Goal: Transaction & Acquisition: Purchase product/service

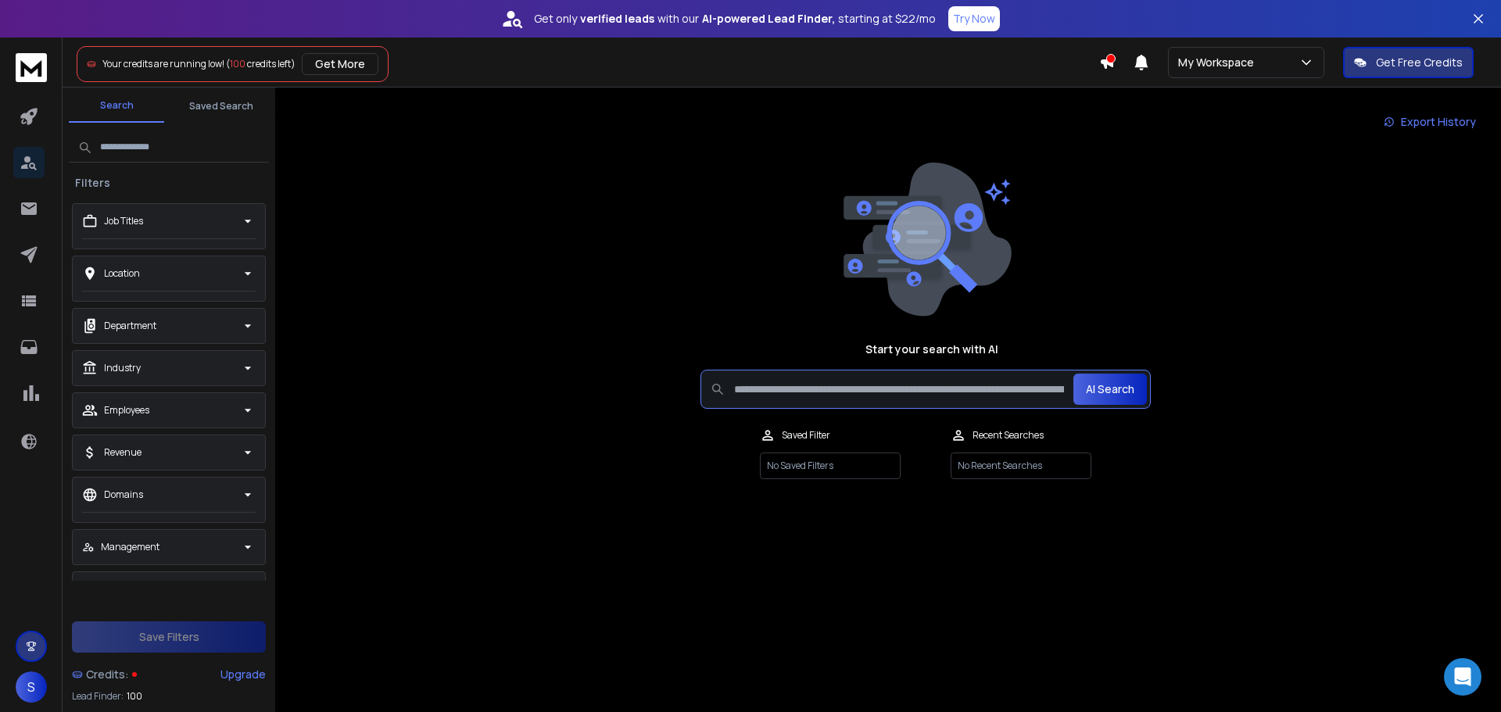
click at [203, 63] on span "Your credits are running low!" at bounding box center [163, 63] width 122 height 13
click at [120, 680] on span "Credits:" at bounding box center [107, 675] width 43 height 16
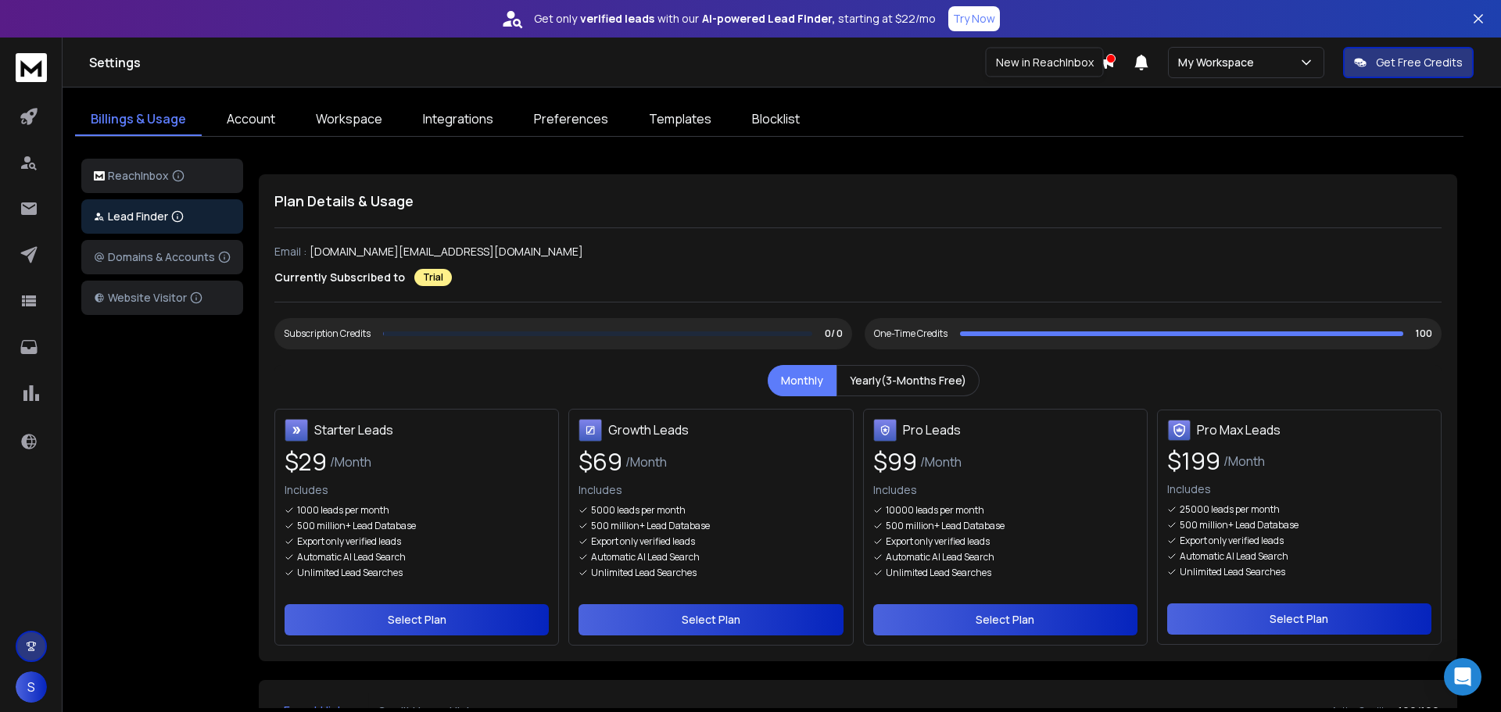
click at [1114, 63] on icon at bounding box center [1107, 62] width 13 height 13
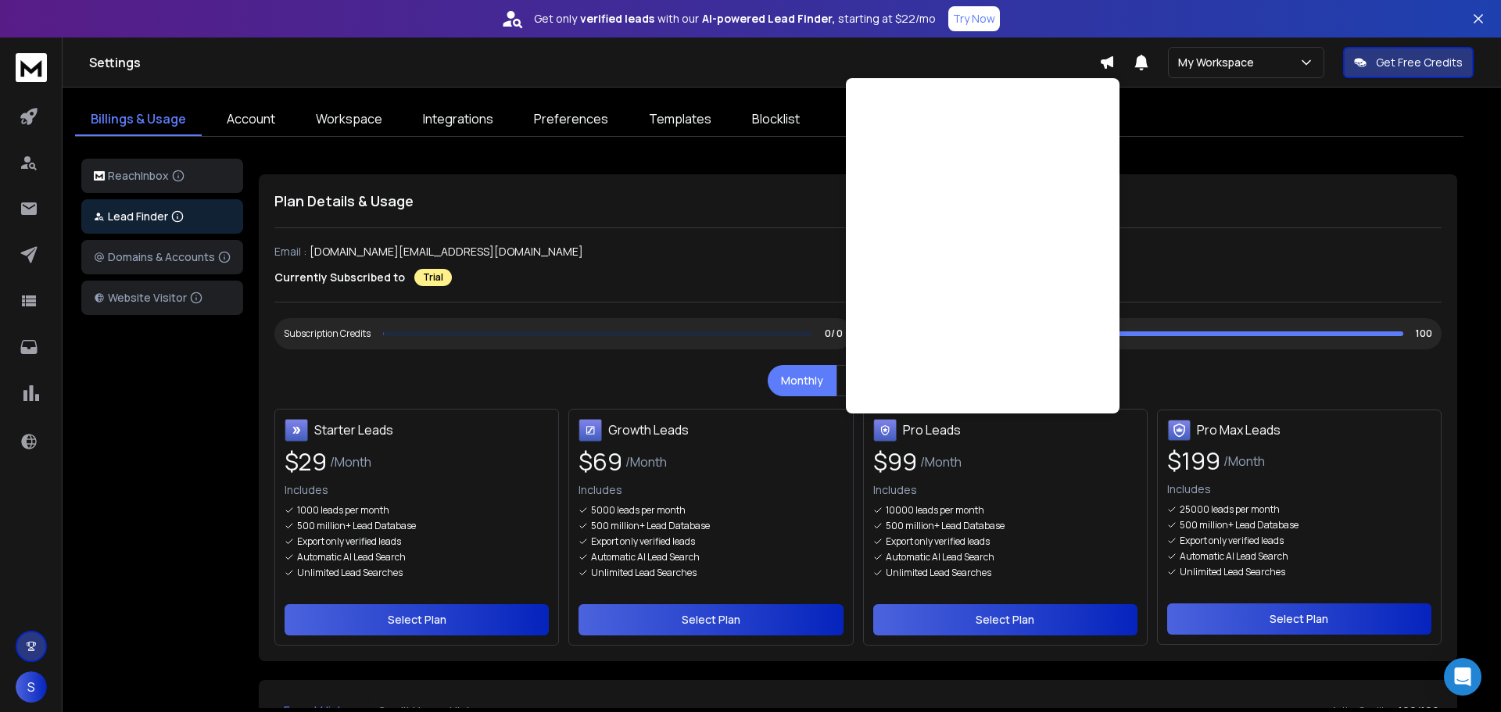
click at [670, 180] on div "Plan Details & Usage Email : structivo.pl@gmail.com Currently Subscribed to Tri…" at bounding box center [858, 417] width 1199 height 487
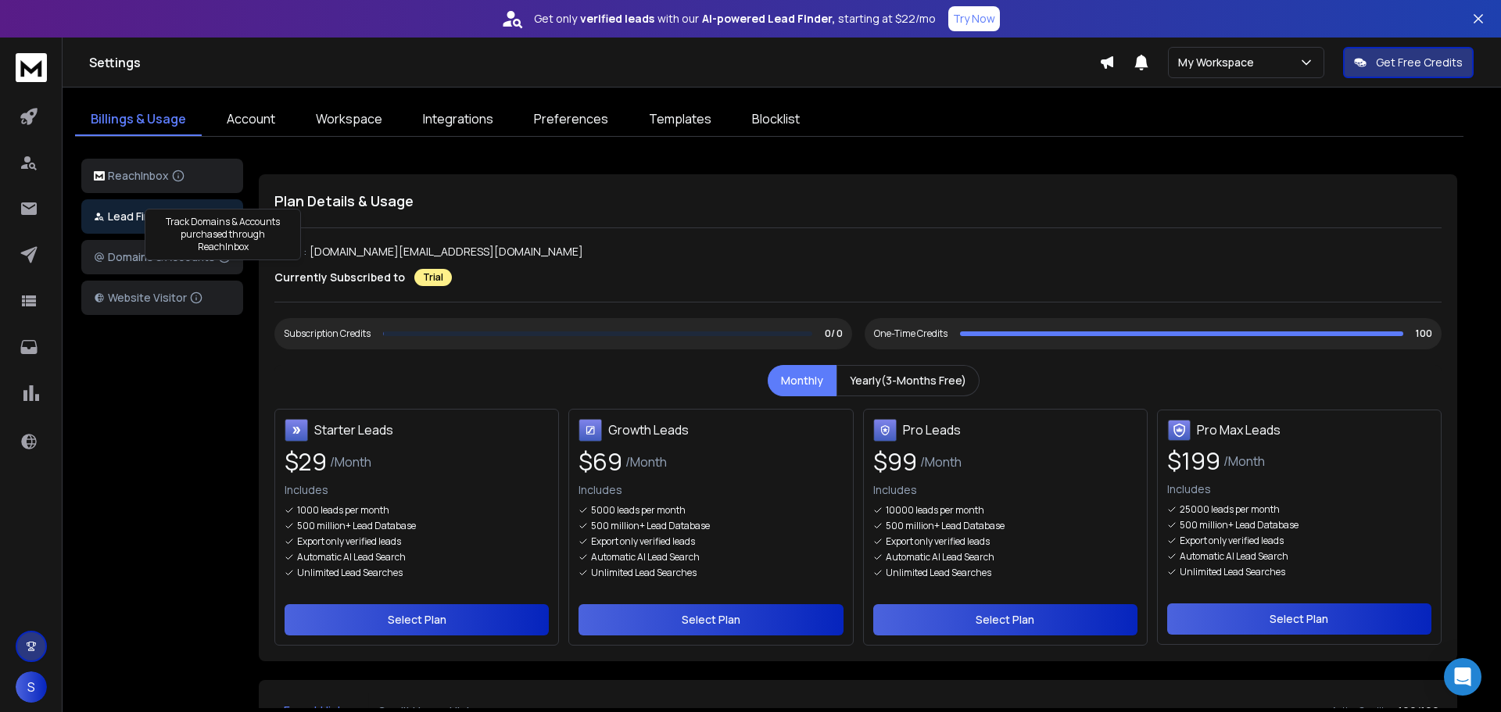
click at [188, 255] on button "Domains & Accounts" at bounding box center [162, 257] width 162 height 34
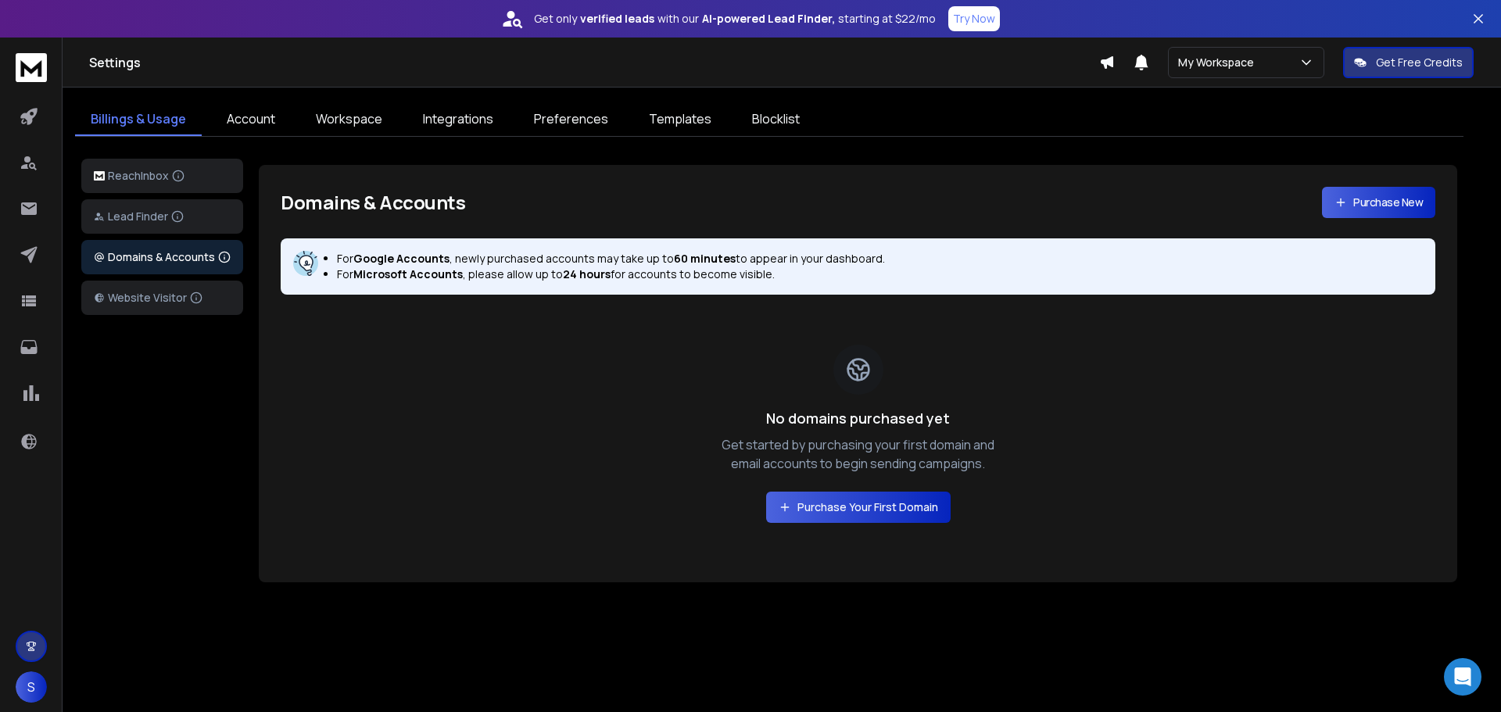
click at [957, 22] on p "Try Now" at bounding box center [974, 19] width 42 height 16
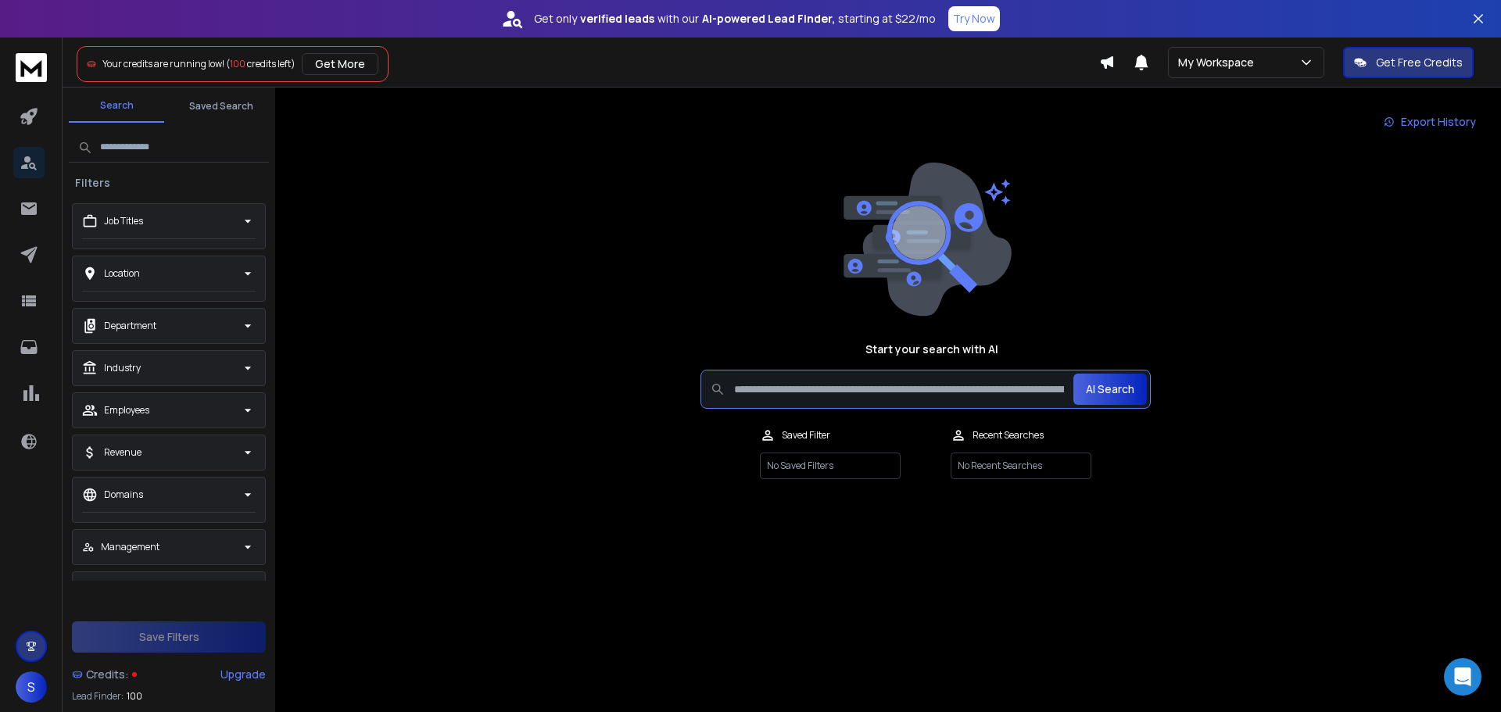
click at [870, 16] on p "Get only verified leads with our AI-powered Lead Finder, starting at $22/mo" at bounding box center [735, 19] width 402 height 16
click at [901, 23] on p "Get only verified leads with our AI-powered Lead Finder, starting at $22/mo" at bounding box center [735, 19] width 402 height 16
click at [119, 696] on p "Lead Finder:" at bounding box center [98, 697] width 52 height 13
click at [241, 679] on div "Upgrade" at bounding box center [243, 675] width 45 height 16
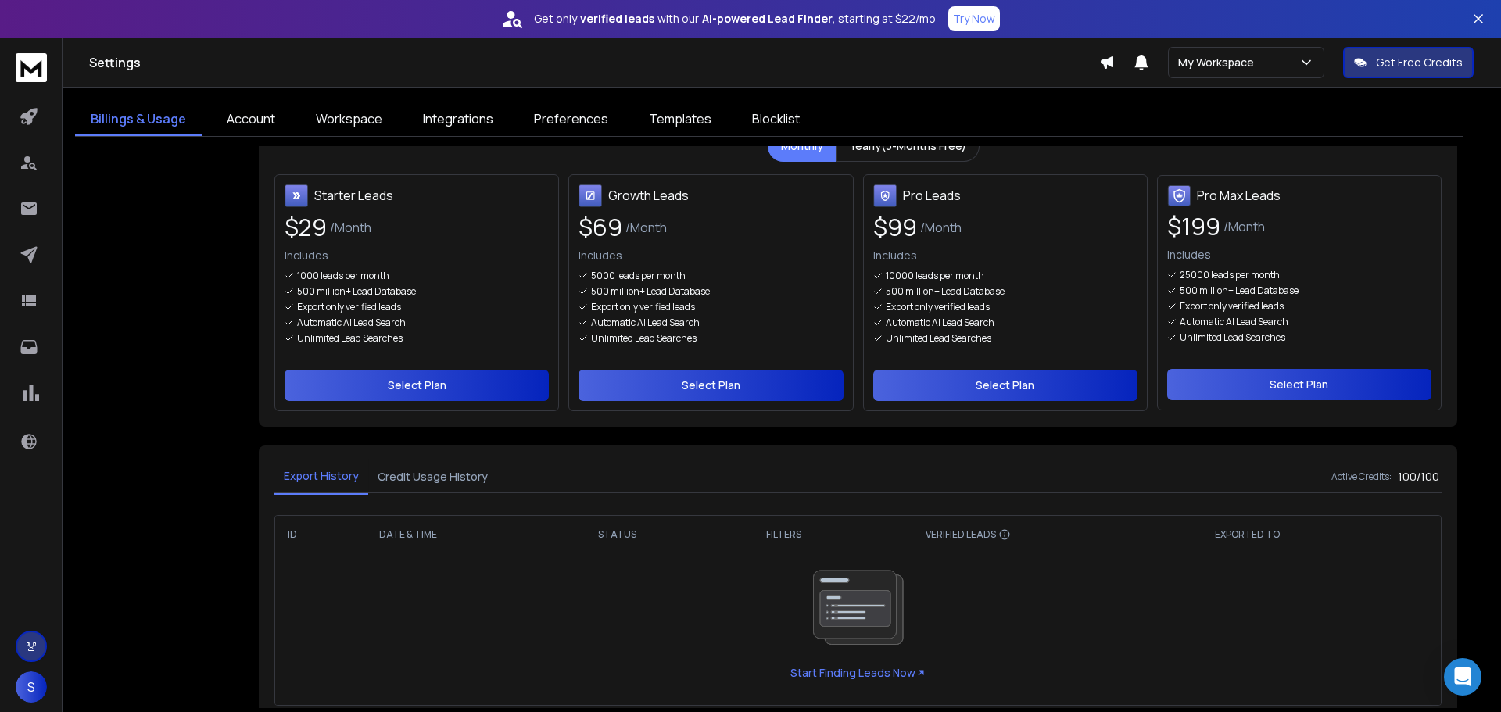
scroll to position [248, 0]
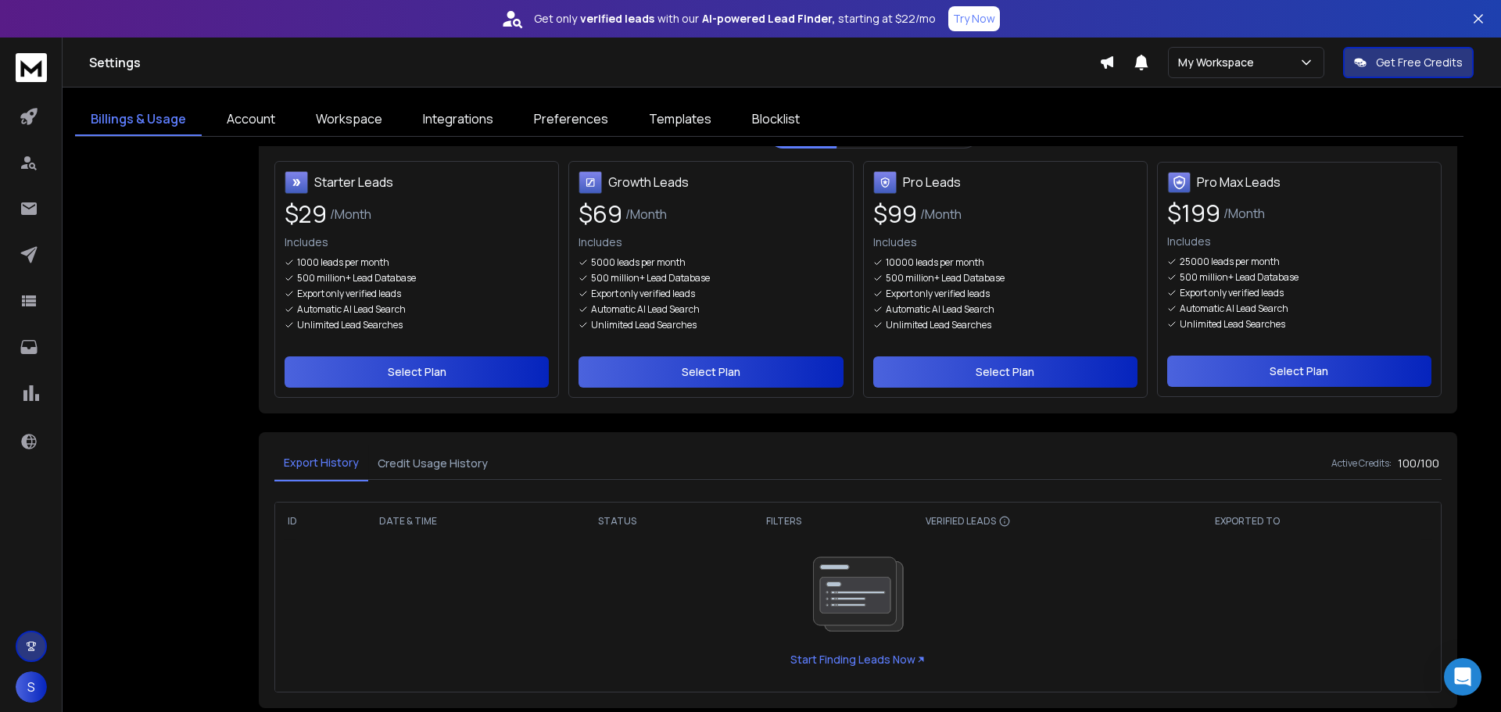
click at [424, 388] on div "Starter Leads $ 29 /Month Includes 1000 leads per month 500 million+ Lead Datab…" at bounding box center [416, 279] width 285 height 237
click at [424, 366] on button "Select Plan" at bounding box center [417, 372] width 264 height 31
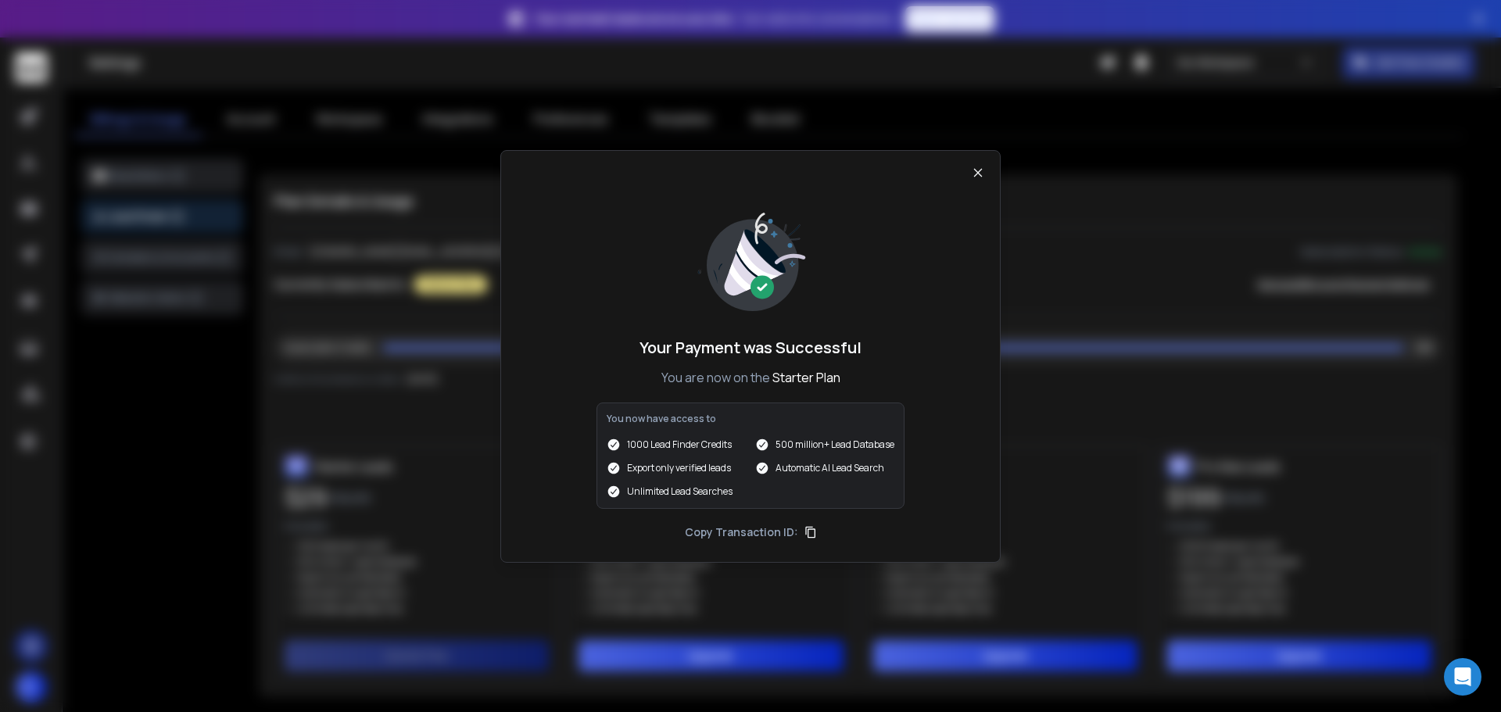
click at [982, 170] on icon at bounding box center [978, 173] width 13 height 13
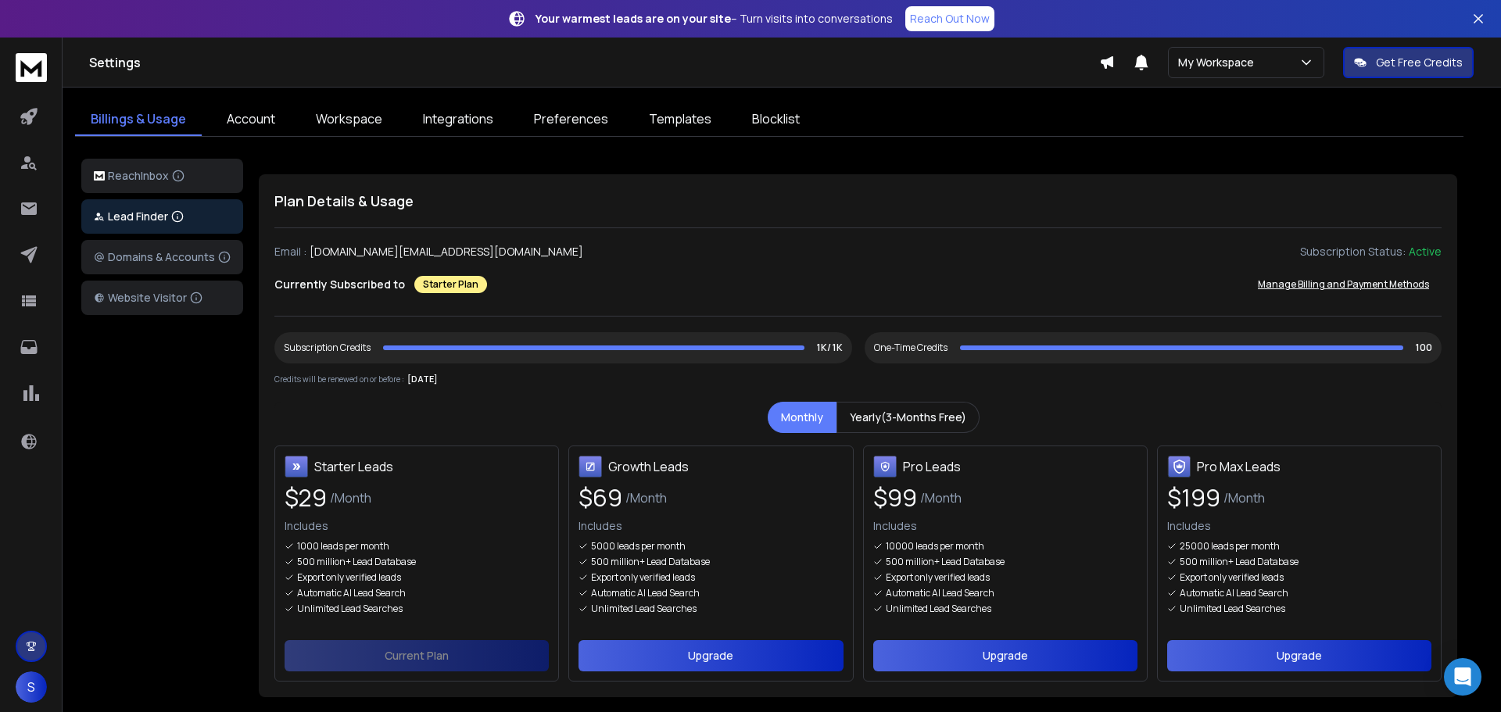
click at [1310, 286] on p "Manage Billing and Payment Methods" at bounding box center [1343, 284] width 171 height 13
drag, startPoint x: 353, startPoint y: 285, endPoint x: 373, endPoint y: 287, distance: 20.4
click at [368, 285] on p "Currently Subscribed to" at bounding box center [339, 285] width 131 height 16
click at [1389, 251] on p "Subscription Status:" at bounding box center [1354, 252] width 106 height 16
click at [147, 174] on button "ReachInbox" at bounding box center [162, 176] width 162 height 34
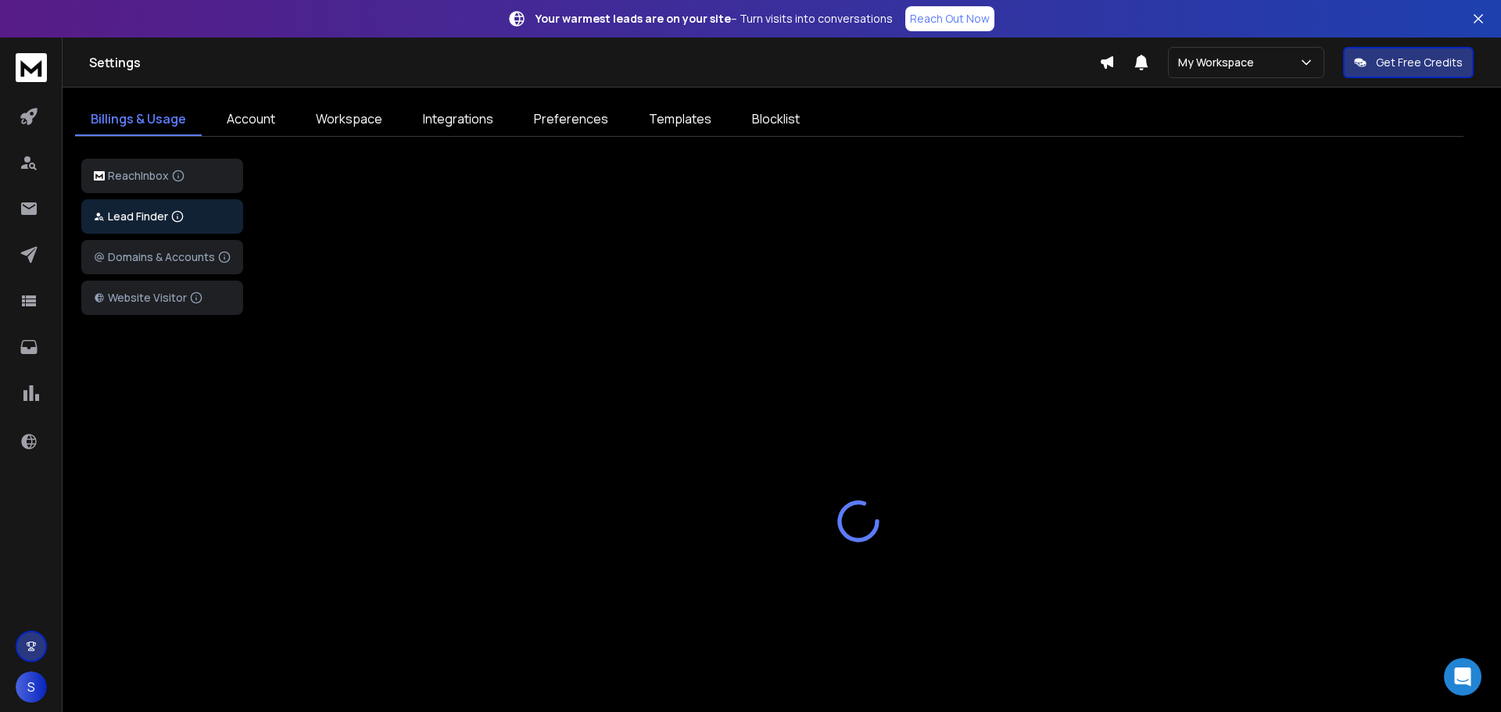
click at [155, 213] on button "Lead Finder" at bounding box center [162, 216] width 162 height 34
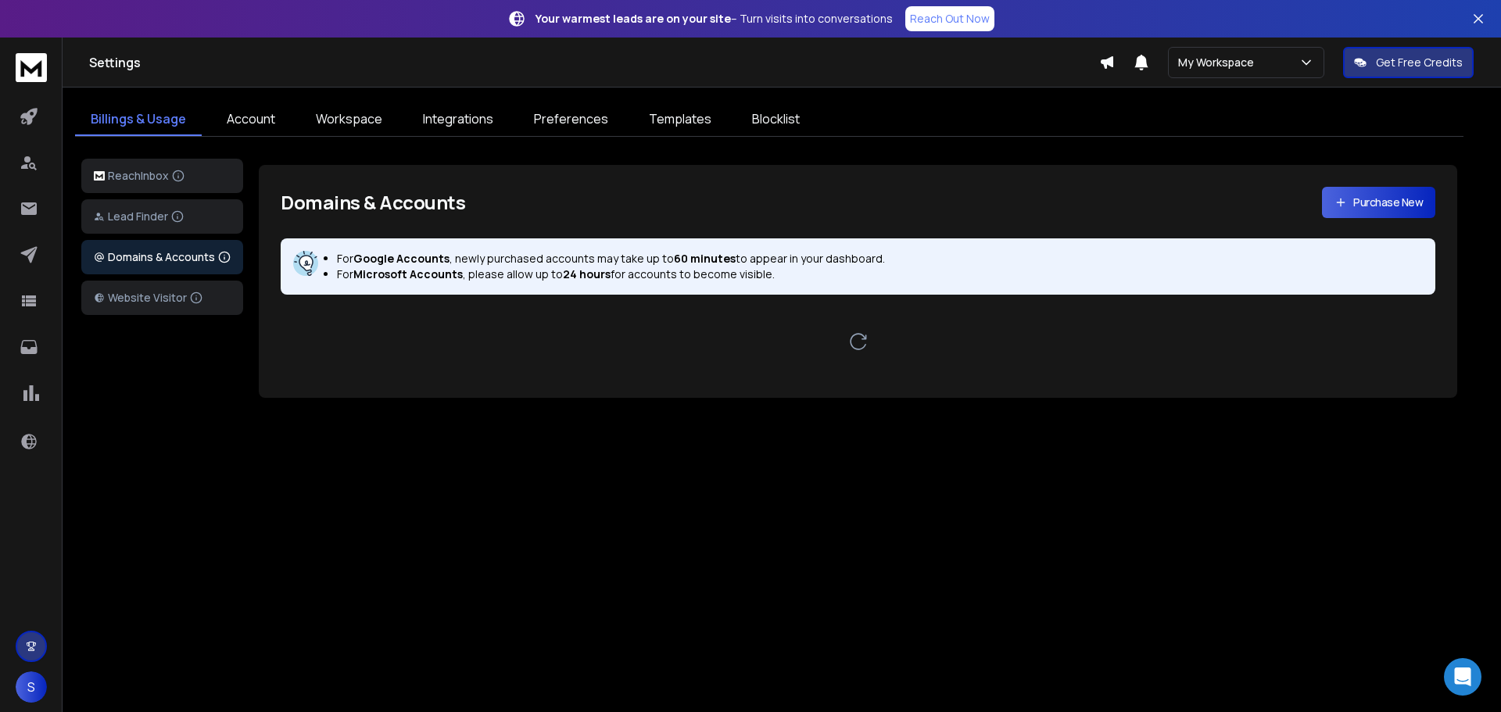
click at [140, 257] on button "Domains & Accounts" at bounding box center [162, 257] width 162 height 34
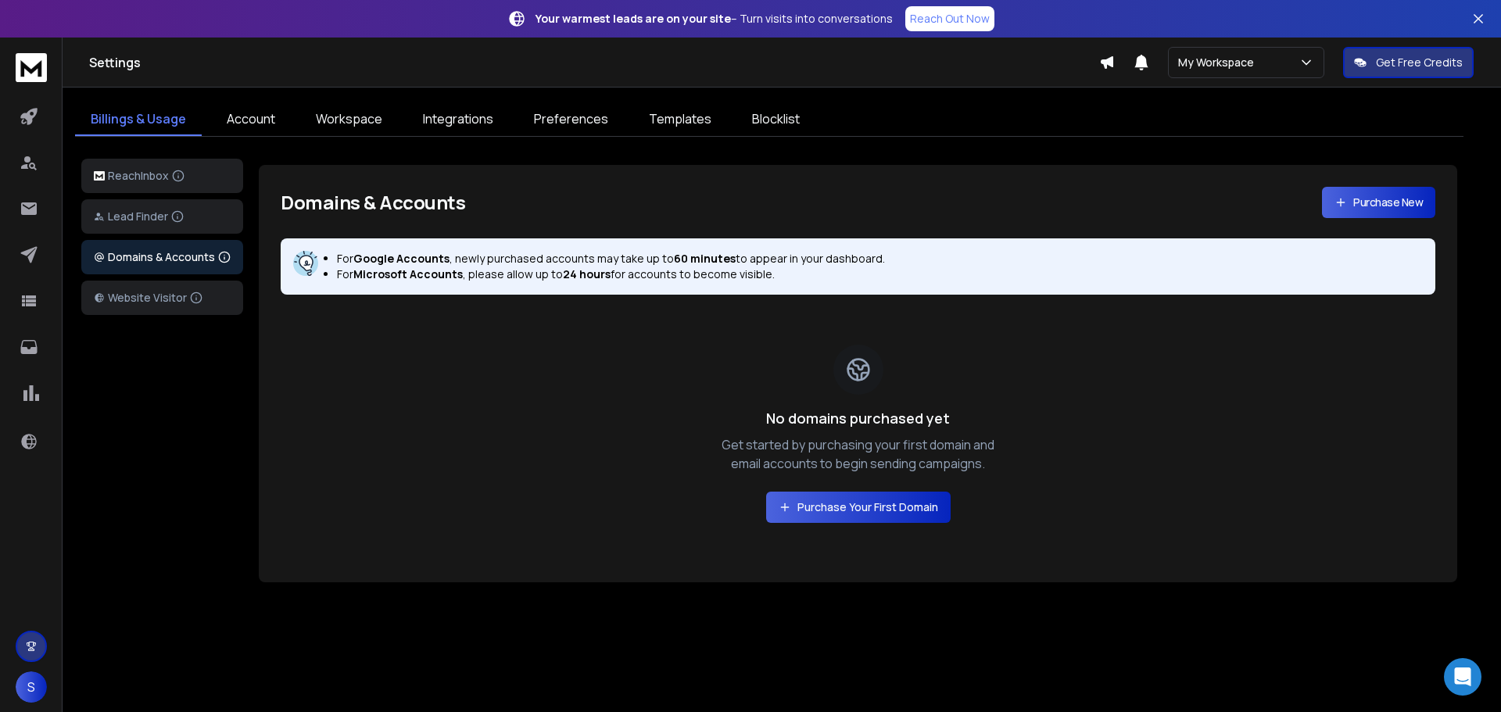
click at [135, 300] on button "Website Visitor" at bounding box center [162, 298] width 162 height 34
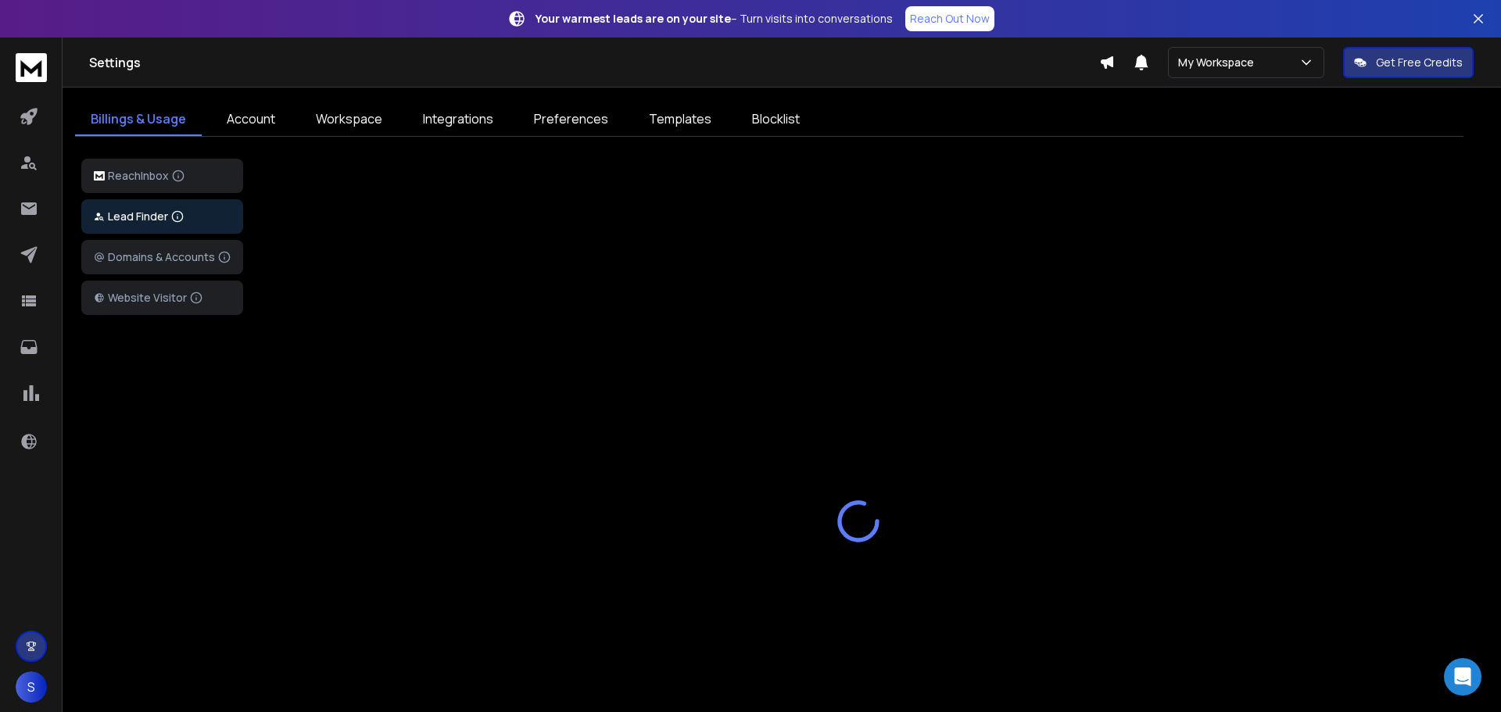
click at [148, 222] on button "Lead Finder" at bounding box center [162, 216] width 162 height 34
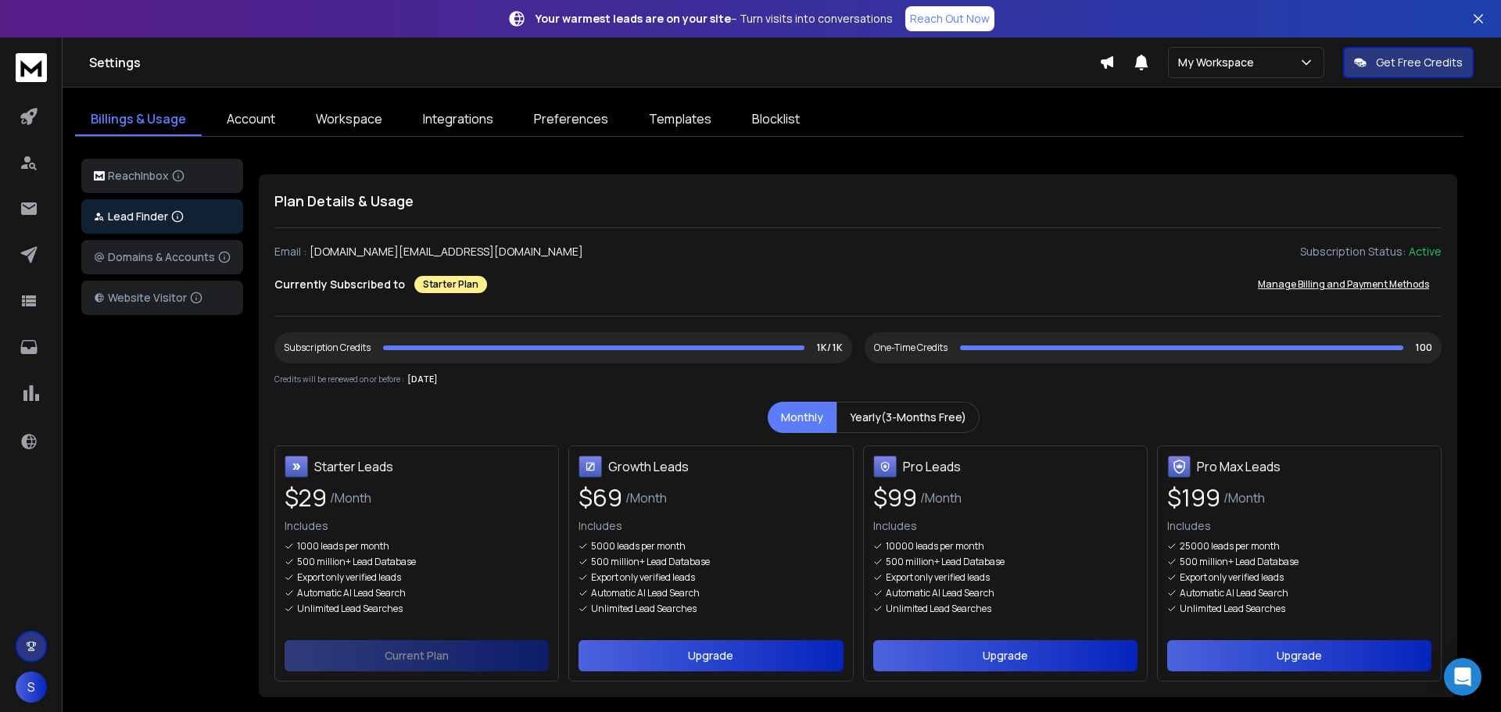
click at [160, 180] on button "ReachInbox" at bounding box center [162, 176] width 162 height 34
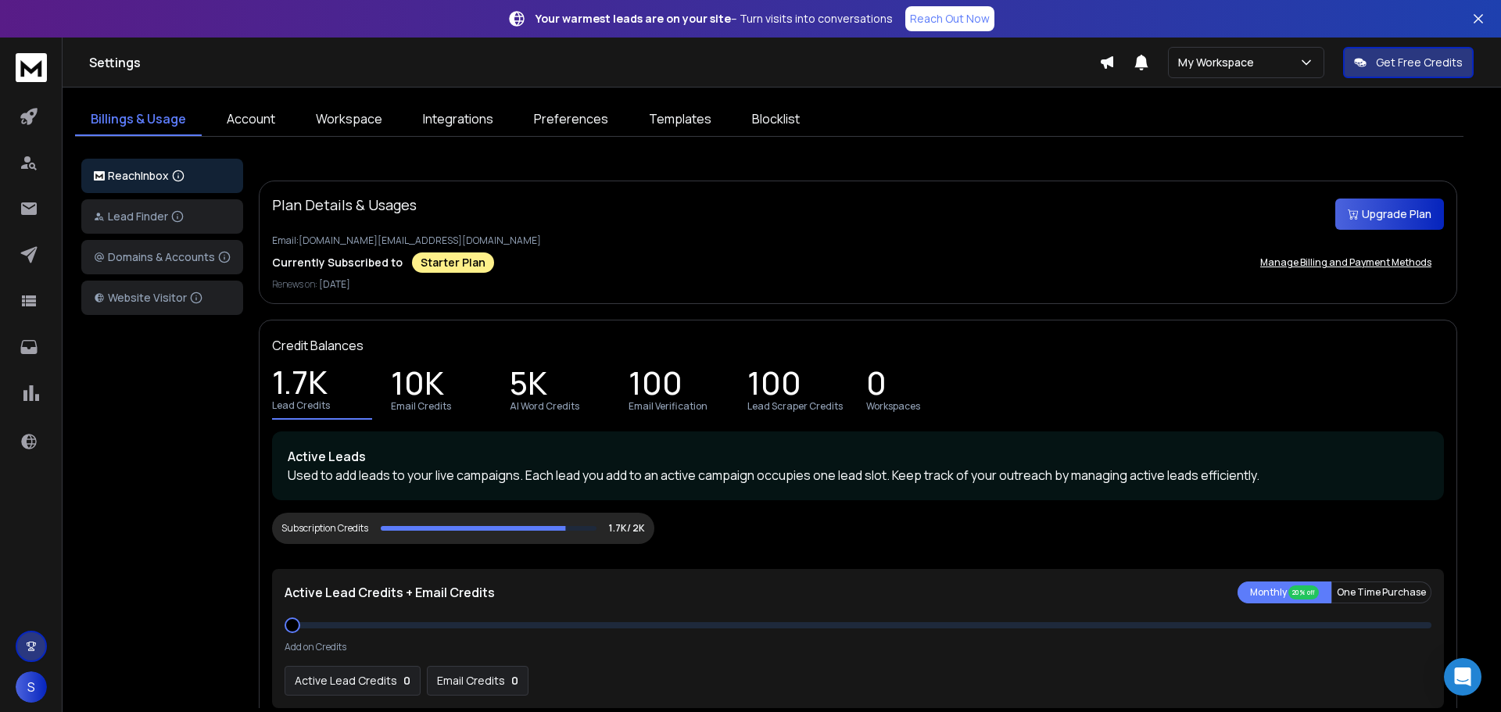
scroll to position [82, 0]
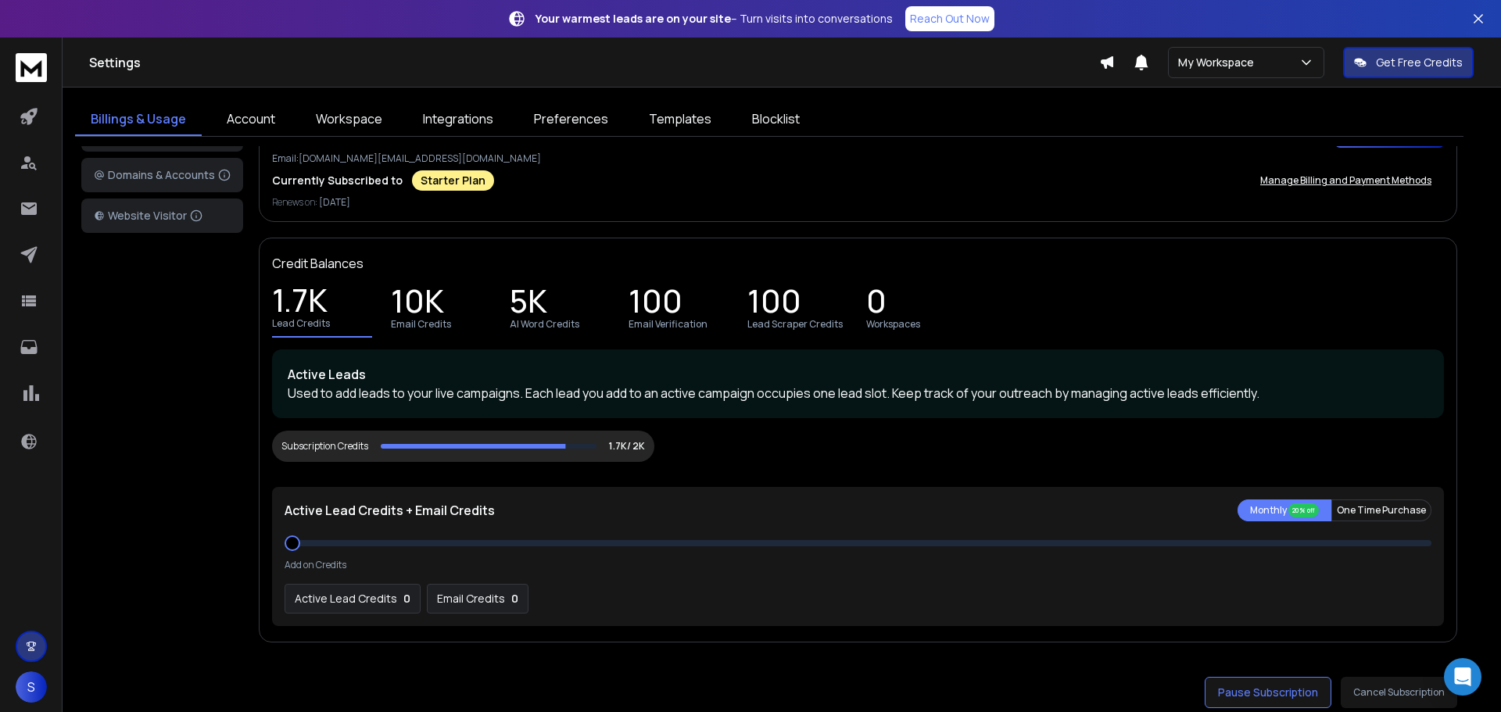
click at [285, 544] on span at bounding box center [293, 544] width 16 height 16
click at [1058, 659] on div "Plan Details & Usages Upgrade Plan Email: [DOMAIN_NAME][EMAIL_ADDRESS][DOMAIN_N…" at bounding box center [858, 396] width 1199 height 626
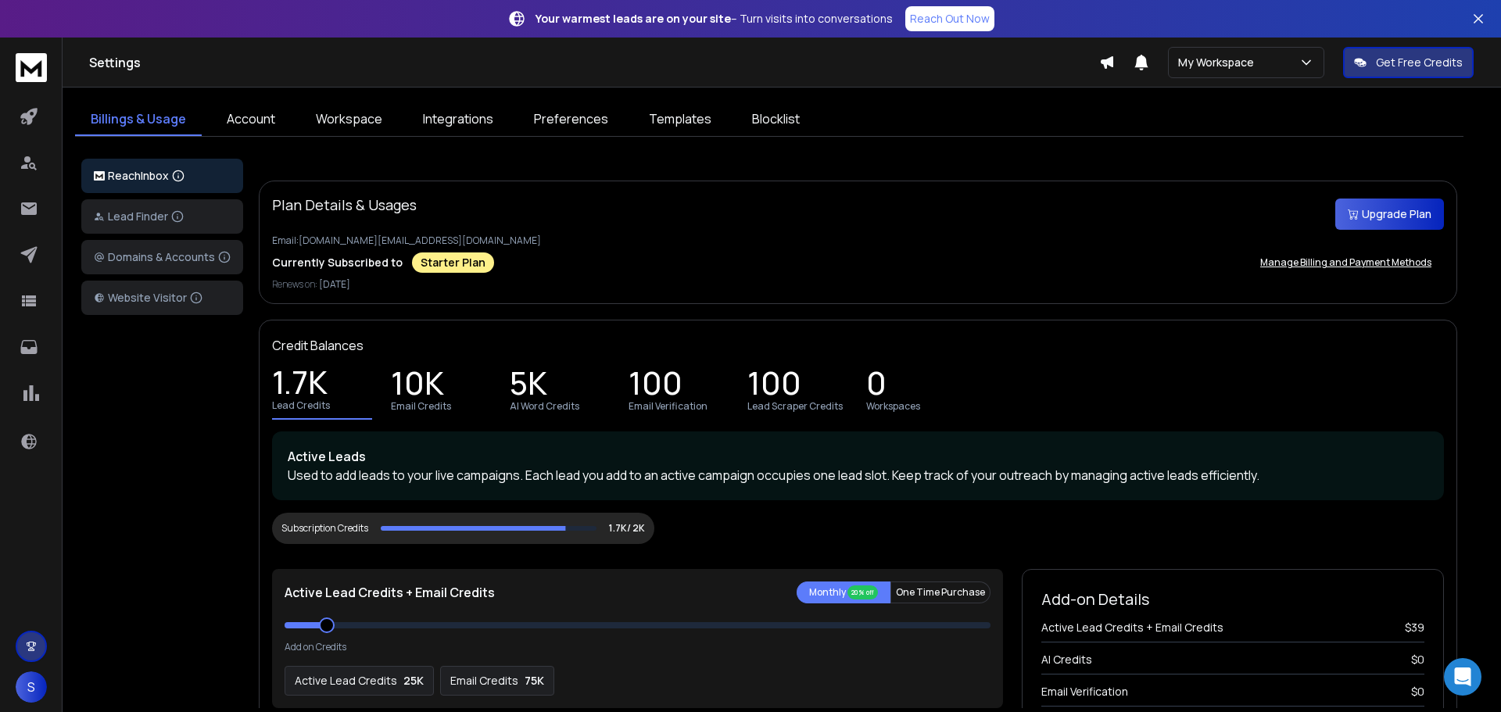
click at [335, 626] on span at bounding box center [327, 626] width 16 height 16
click at [780, 537] on div "Active Leads Used to add leads to your live campaigns. Each lead you add to an …" at bounding box center [858, 488] width 1172 height 113
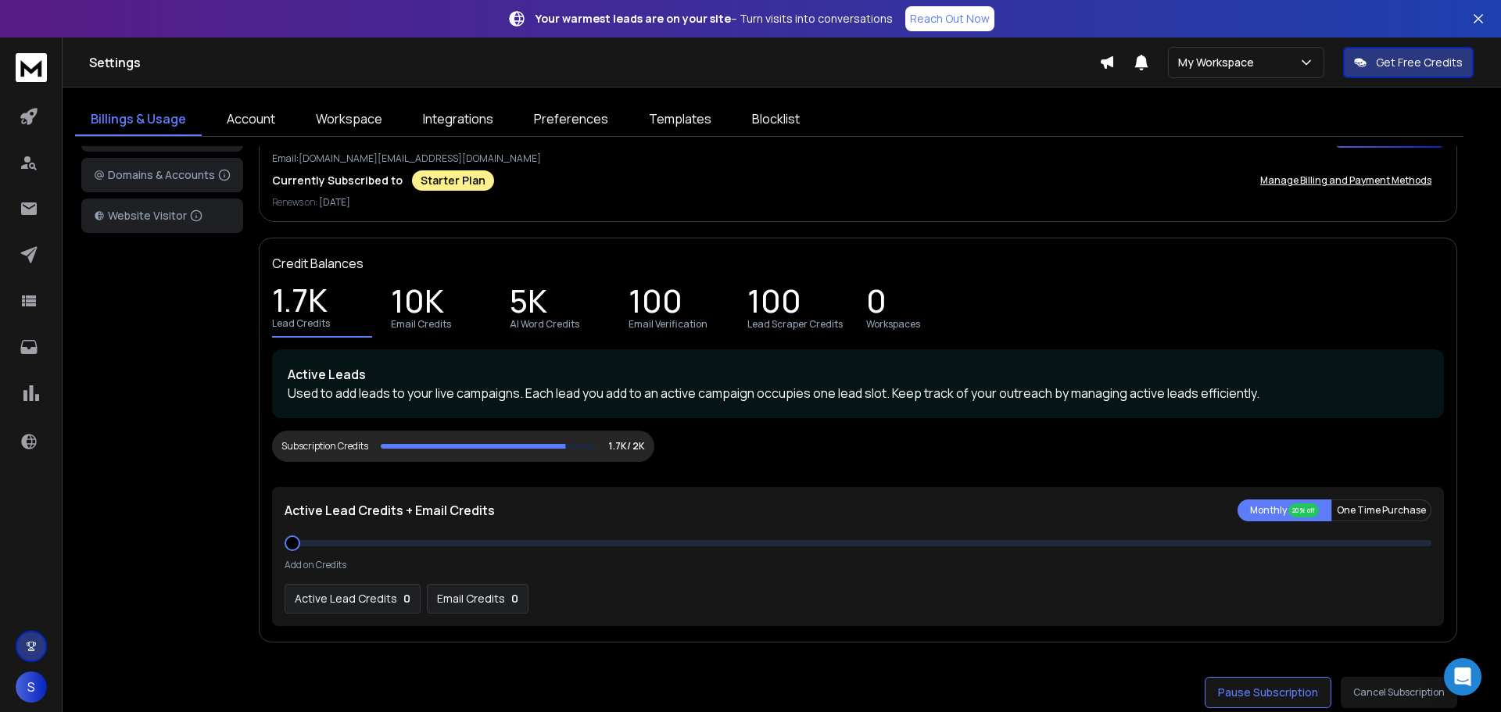
scroll to position [82, 0]
click at [285, 536] on span at bounding box center [293, 544] width 16 height 16
click at [734, 659] on div "Plan Details & Usages Upgrade Plan Email: [DOMAIN_NAME][EMAIL_ADDRESS][DOMAIN_N…" at bounding box center [858, 396] width 1199 height 626
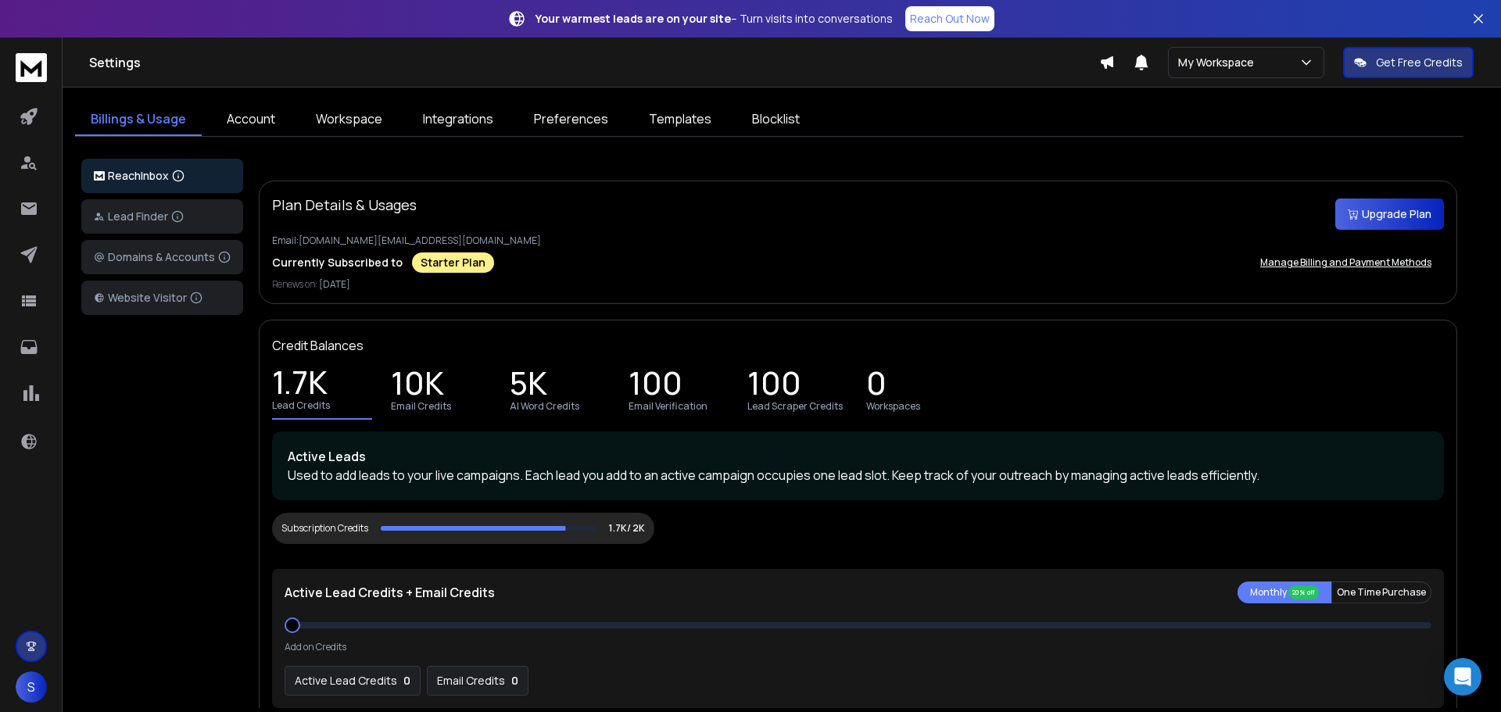
click at [394, 396] on p "10K" at bounding box center [417, 386] width 53 height 22
click at [318, 375] on p "1.7K" at bounding box center [300, 386] width 56 height 22
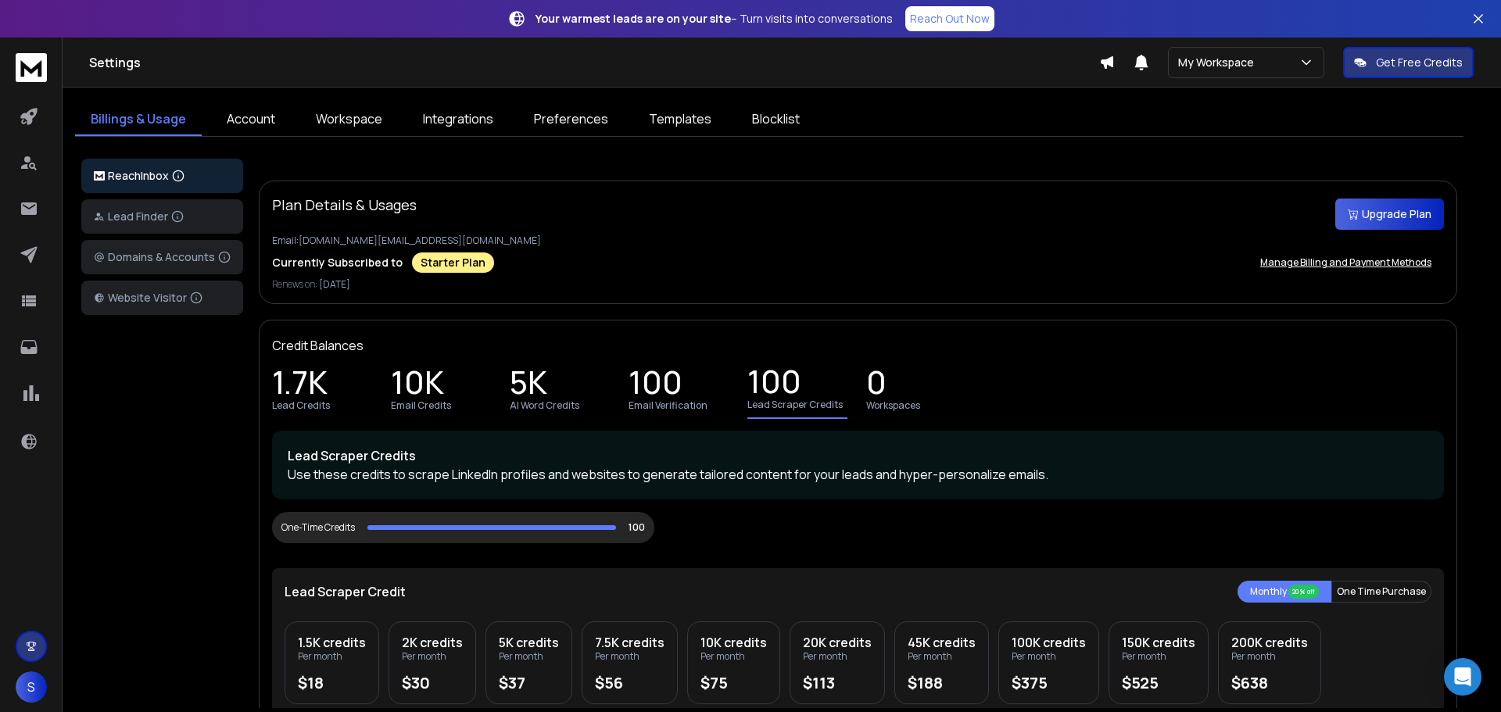
click at [788, 391] on p "100" at bounding box center [775, 385] width 54 height 22
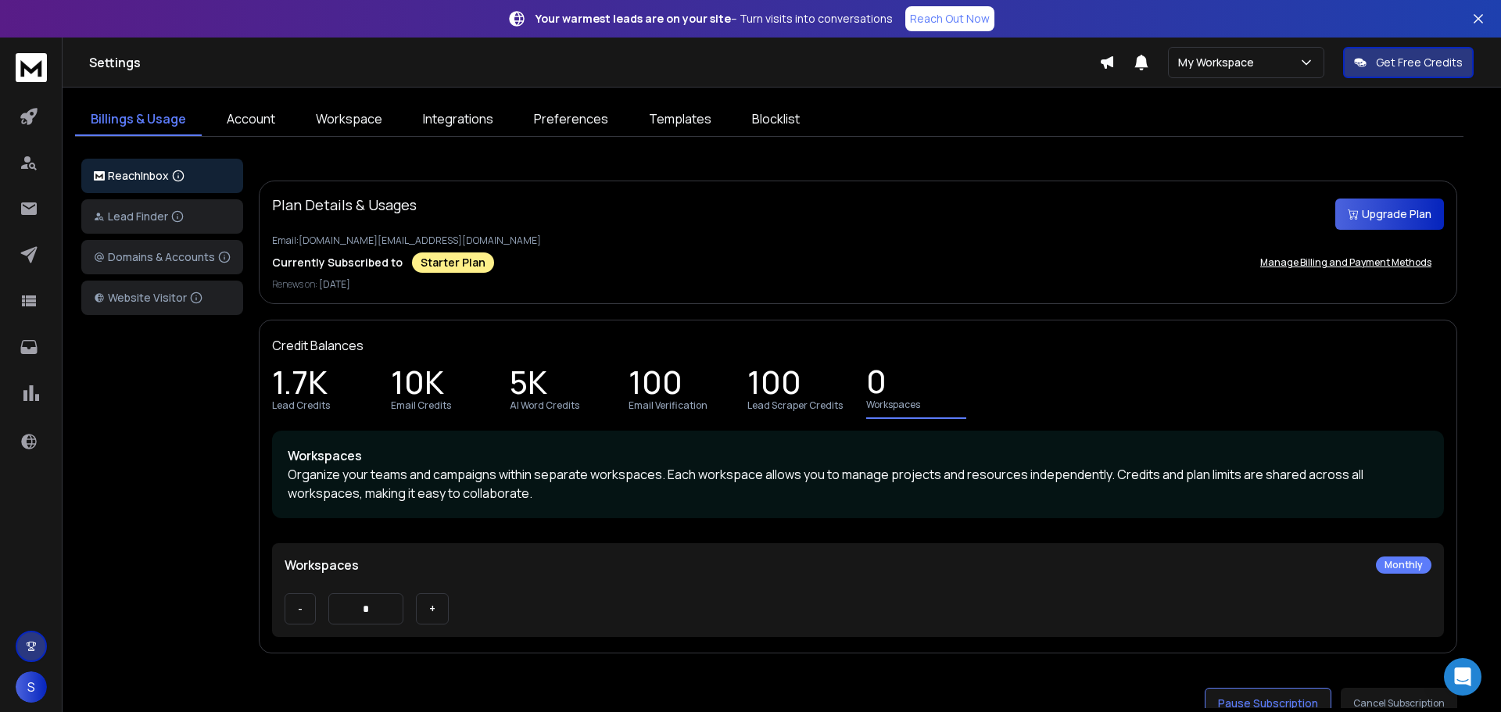
click at [917, 401] on p "Workspaces" at bounding box center [893, 405] width 54 height 13
click at [1139, 357] on div "Credit Balances 1.7K Lead Credits 10K Email Credits 5K AI Word Credits 100 Emai…" at bounding box center [858, 487] width 1199 height 334
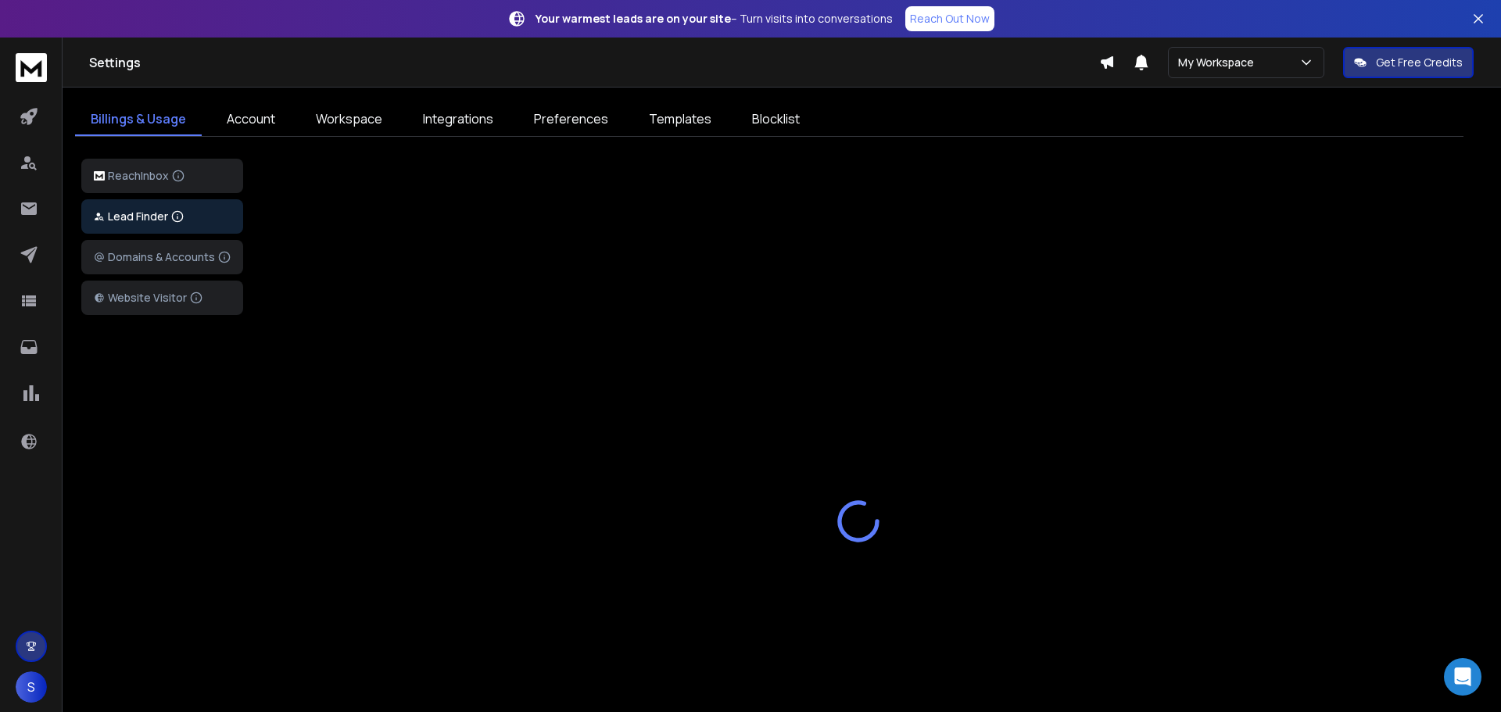
click at [120, 207] on button "Lead Finder" at bounding box center [162, 216] width 162 height 34
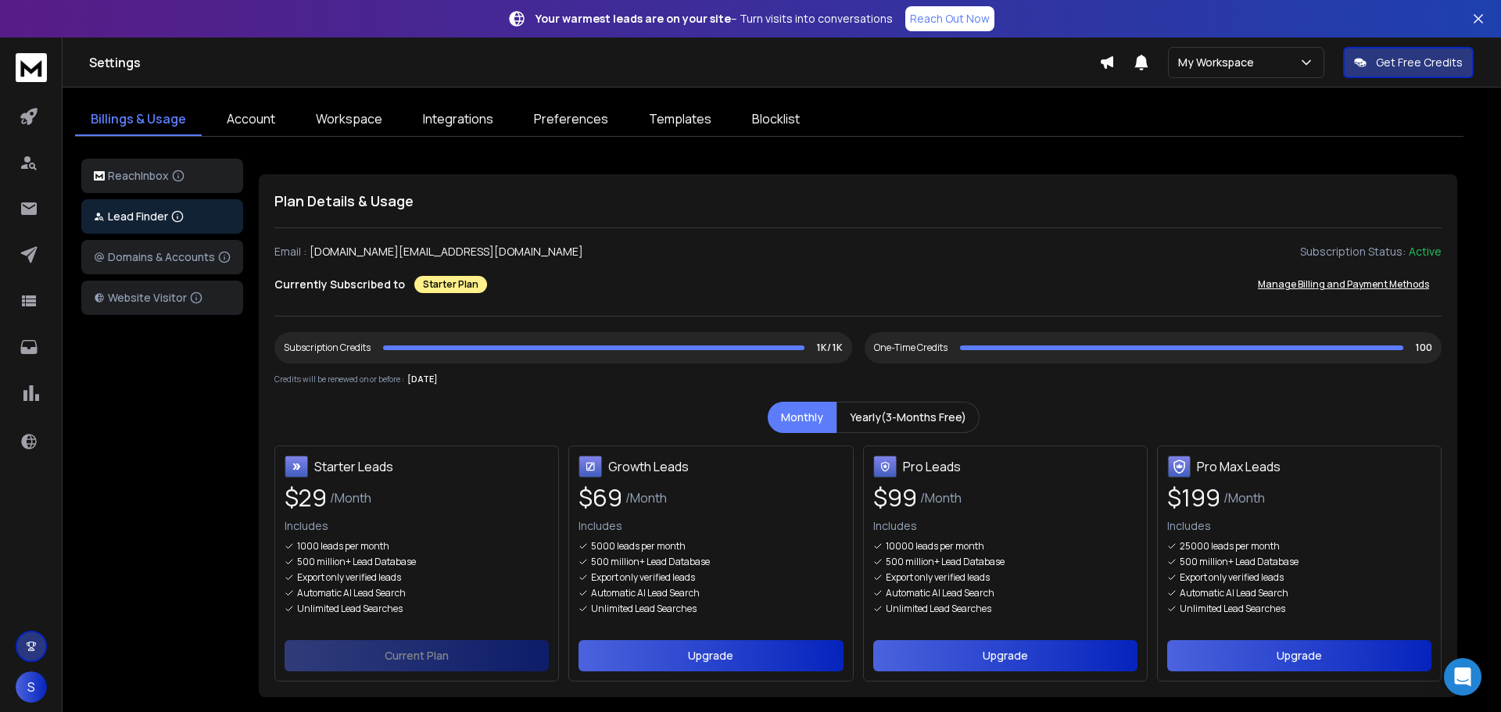
click at [144, 174] on button "ReachInbox" at bounding box center [162, 176] width 162 height 34
